Goal: Navigation & Orientation: Find specific page/section

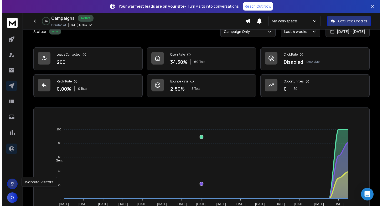
scroll to position [53, 0]
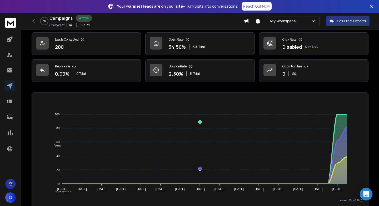
click at [12, 196] on div "O" at bounding box center [10, 110] width 21 height 195
click at [13, 189] on link at bounding box center [10, 183] width 11 height 11
click at [372, 9] on icon at bounding box center [374, 6] width 5 height 5
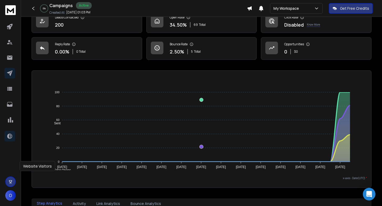
scroll to position [69, 0]
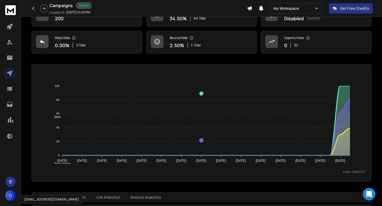
click at [13, 200] on span "O" at bounding box center [10, 195] width 11 height 11
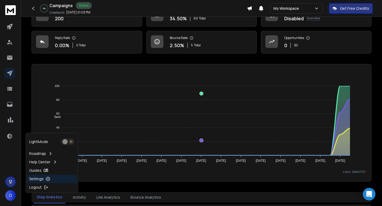
click at [34, 181] on p "Settings" at bounding box center [36, 178] width 14 height 5
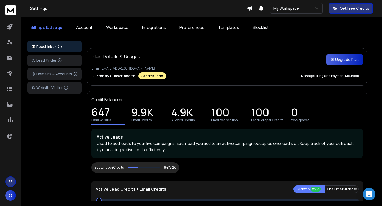
click at [171, 32] on link "Integrations" at bounding box center [154, 27] width 34 height 11
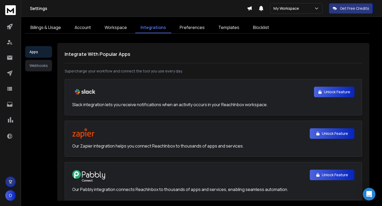
click at [324, 94] on p "Unlock Feature" at bounding box center [337, 91] width 26 height 5
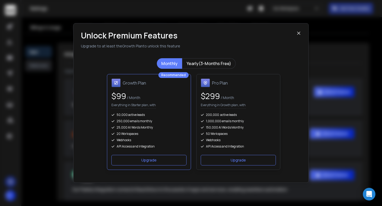
click at [301, 31] on icon at bounding box center [299, 33] width 5 height 5
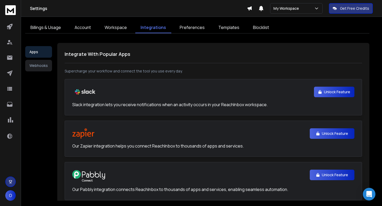
click at [49, 71] on button "Webhooks" at bounding box center [38, 66] width 27 height 12
click at [51, 58] on button "Apps" at bounding box center [38, 52] width 27 height 12
click at [96, 33] on link "Account" at bounding box center [82, 27] width 27 height 11
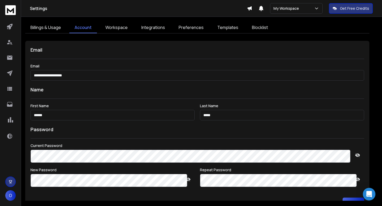
click at [133, 32] on link "Workspace" at bounding box center [116, 27] width 33 height 11
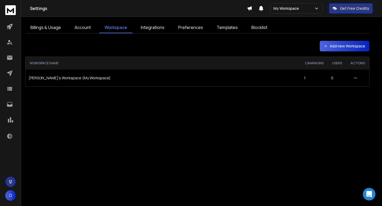
click at [208, 31] on link "Preferences" at bounding box center [190, 27] width 35 height 11
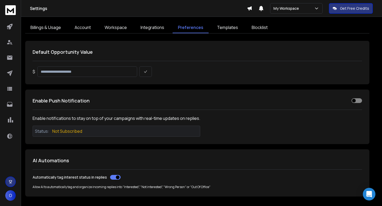
click at [243, 33] on link "Templates" at bounding box center [228, 27] width 32 height 11
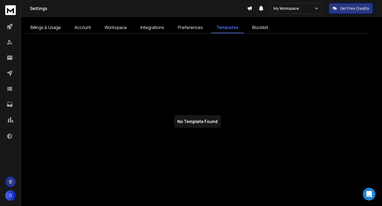
click at [208, 32] on link "Preferences" at bounding box center [190, 27] width 35 height 11
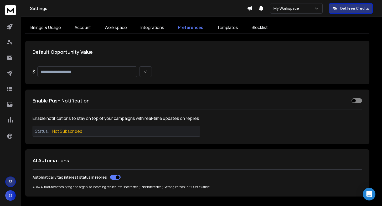
click at [243, 33] on link "Templates" at bounding box center [228, 27] width 32 height 11
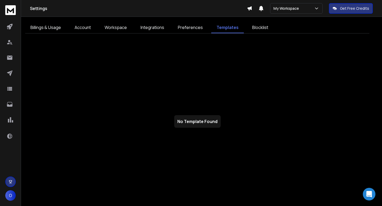
click at [274, 33] on link "Blocklist" at bounding box center [260, 27] width 27 height 11
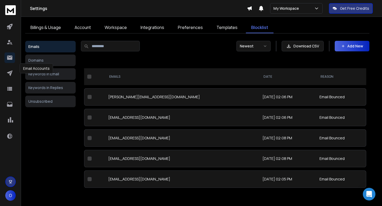
click at [9, 60] on icon at bounding box center [9, 57] width 5 height 4
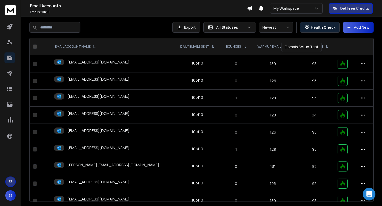
click at [311, 30] on p "Health Check" at bounding box center [323, 27] width 24 height 5
click at [348, 33] on button "Add New" at bounding box center [358, 27] width 31 height 11
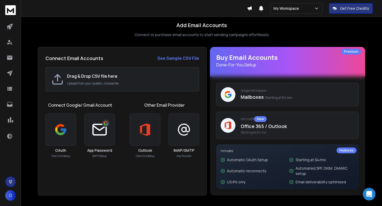
scroll to position [74, 0]
click at [67, 121] on icon at bounding box center [60, 129] width 13 height 16
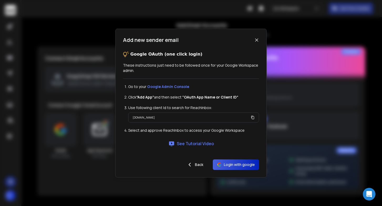
click at [258, 38] on icon at bounding box center [256, 39] width 3 height 3
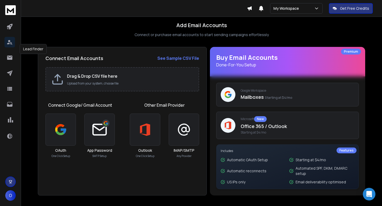
click at [15, 47] on link at bounding box center [9, 42] width 11 height 11
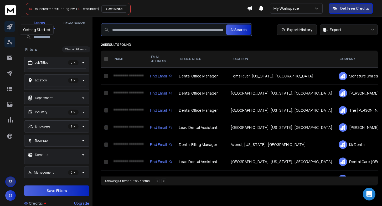
click at [13, 30] on icon at bounding box center [10, 26] width 6 height 6
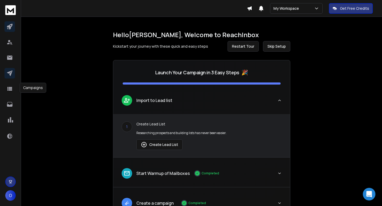
click at [12, 76] on icon at bounding box center [10, 73] width 6 height 6
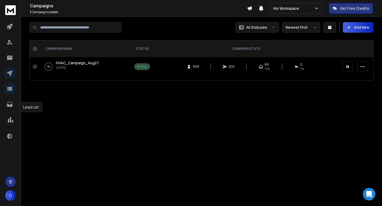
click at [12, 90] on icon at bounding box center [9, 89] width 5 height 4
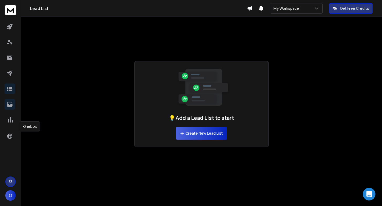
click at [13, 107] on icon at bounding box center [10, 104] width 6 height 6
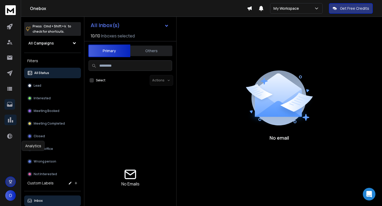
click at [13, 122] on icon at bounding box center [10, 119] width 5 height 5
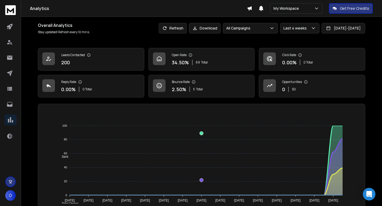
click at [272, 87] on icon at bounding box center [269, 85] width 5 height 3
click at [295, 9] on p "My Workspace" at bounding box center [288, 8] width 28 height 5
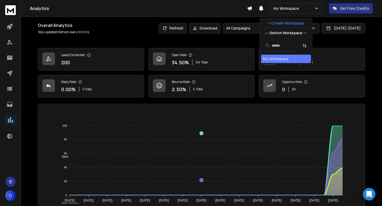
click at [165, 12] on h1 "Analytics" at bounding box center [138, 8] width 217 height 6
